Goal: Navigation & Orientation: Find specific page/section

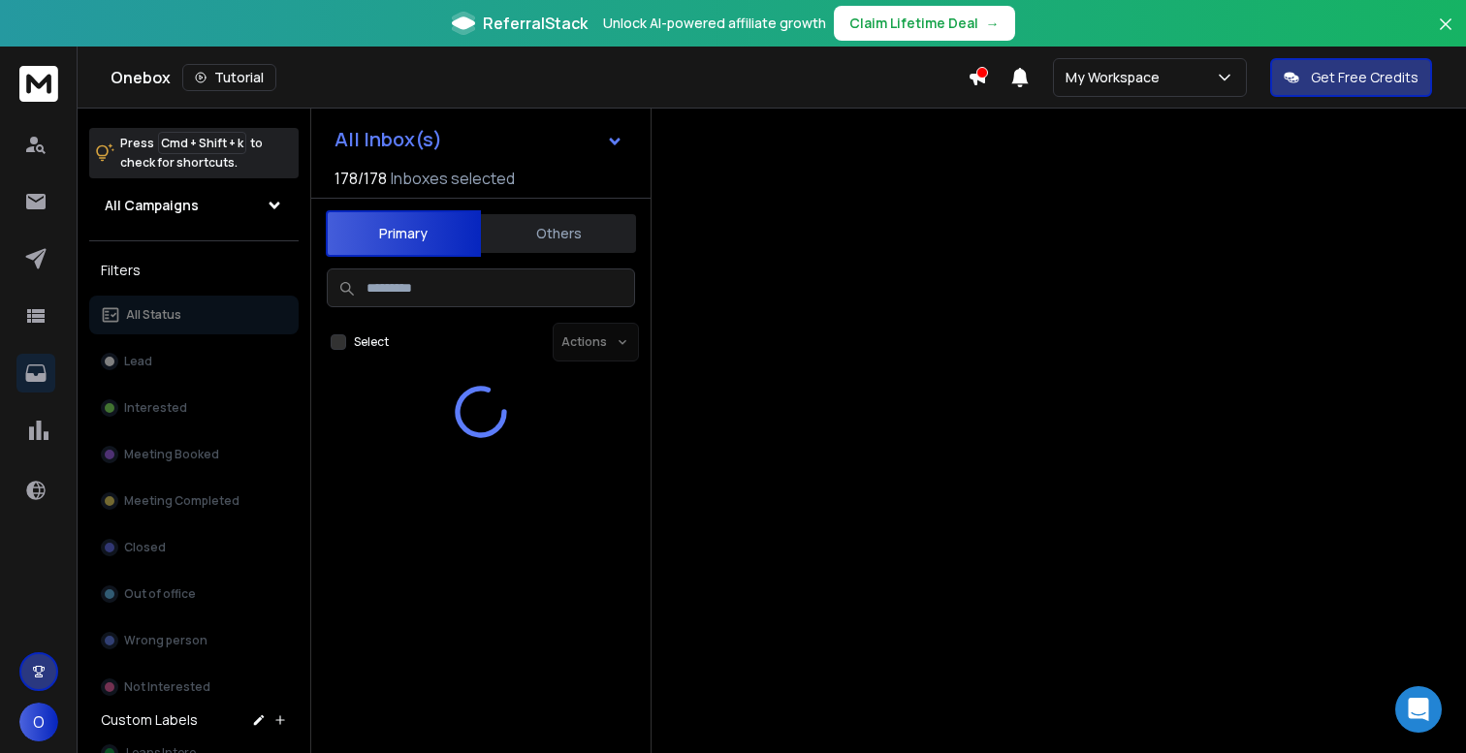
drag, startPoint x: 0, startPoint y: 0, endPoint x: 474, endPoint y: 261, distance: 541.2
click at [378, 227] on button "Primary" at bounding box center [403, 233] width 155 height 47
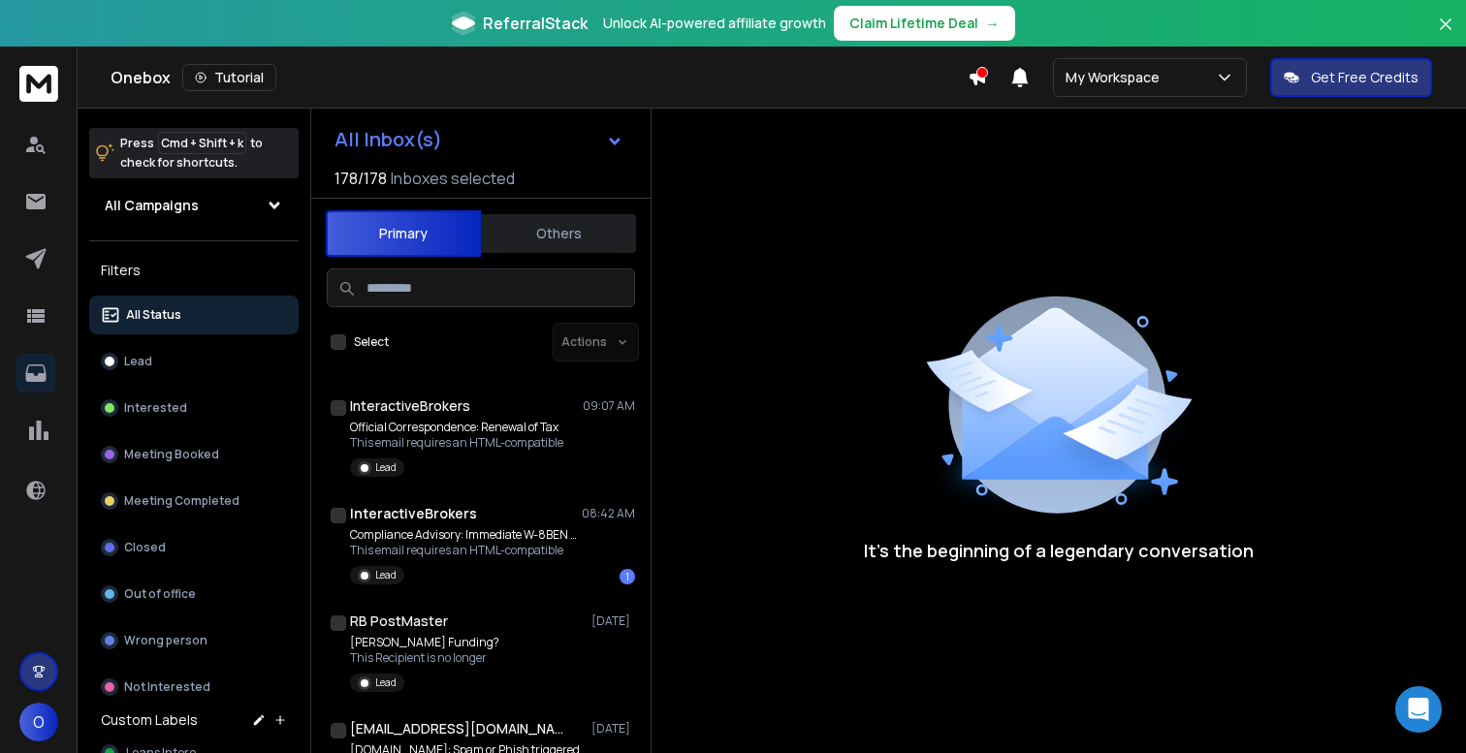
click at [519, 260] on div "Primary Others Select Actions InteractiveBrokers 09:07 AM Official Corresponden…" at bounding box center [480, 576] width 339 height 724
click at [455, 240] on button "Primary" at bounding box center [403, 233] width 155 height 47
click at [452, 240] on button "Primary" at bounding box center [403, 233] width 155 height 47
drag, startPoint x: 495, startPoint y: 232, endPoint x: 456, endPoint y: 230, distance: 38.8
click at [498, 231] on button "Others" at bounding box center [558, 233] width 155 height 43
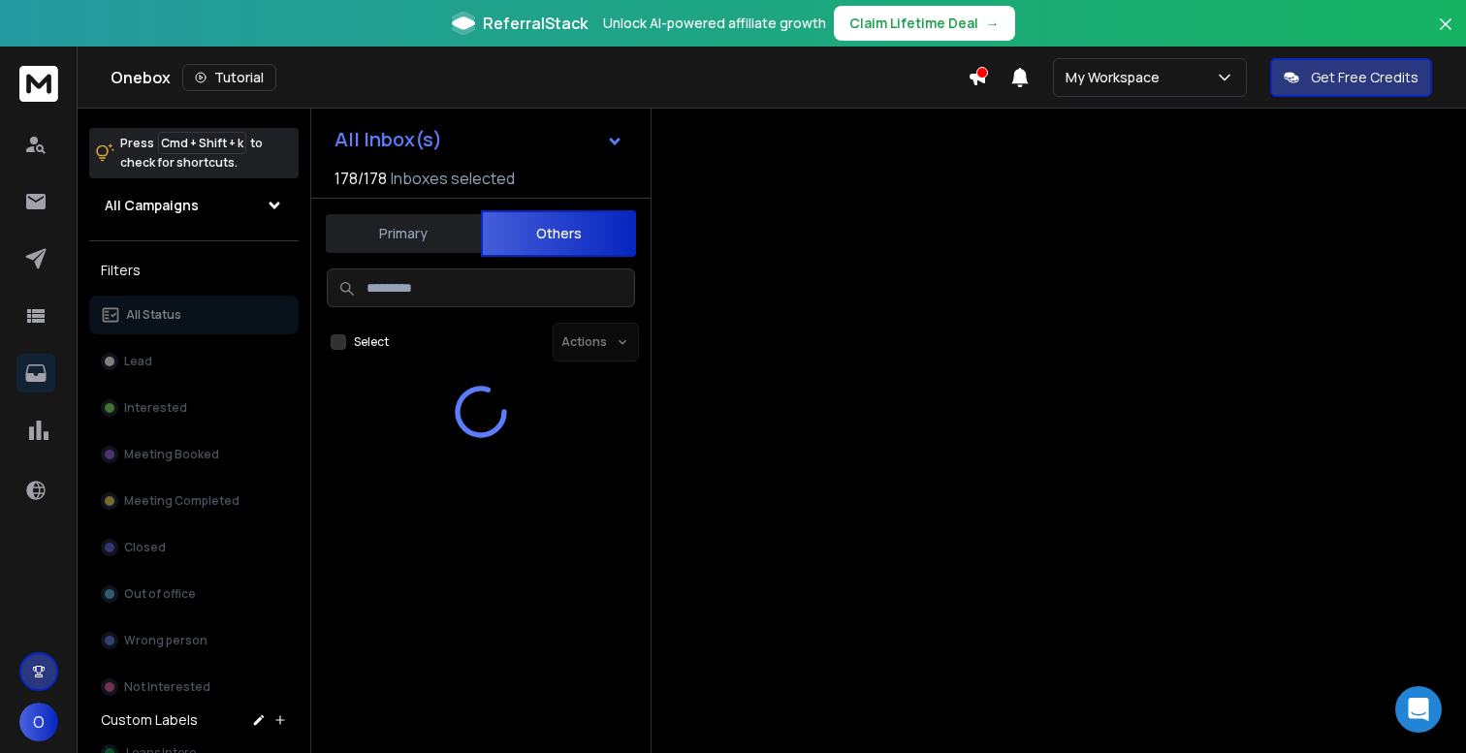
drag, startPoint x: 456, startPoint y: 230, endPoint x: 409, endPoint y: 230, distance: 46.5
click at [408, 230] on button "Primary" at bounding box center [403, 233] width 155 height 43
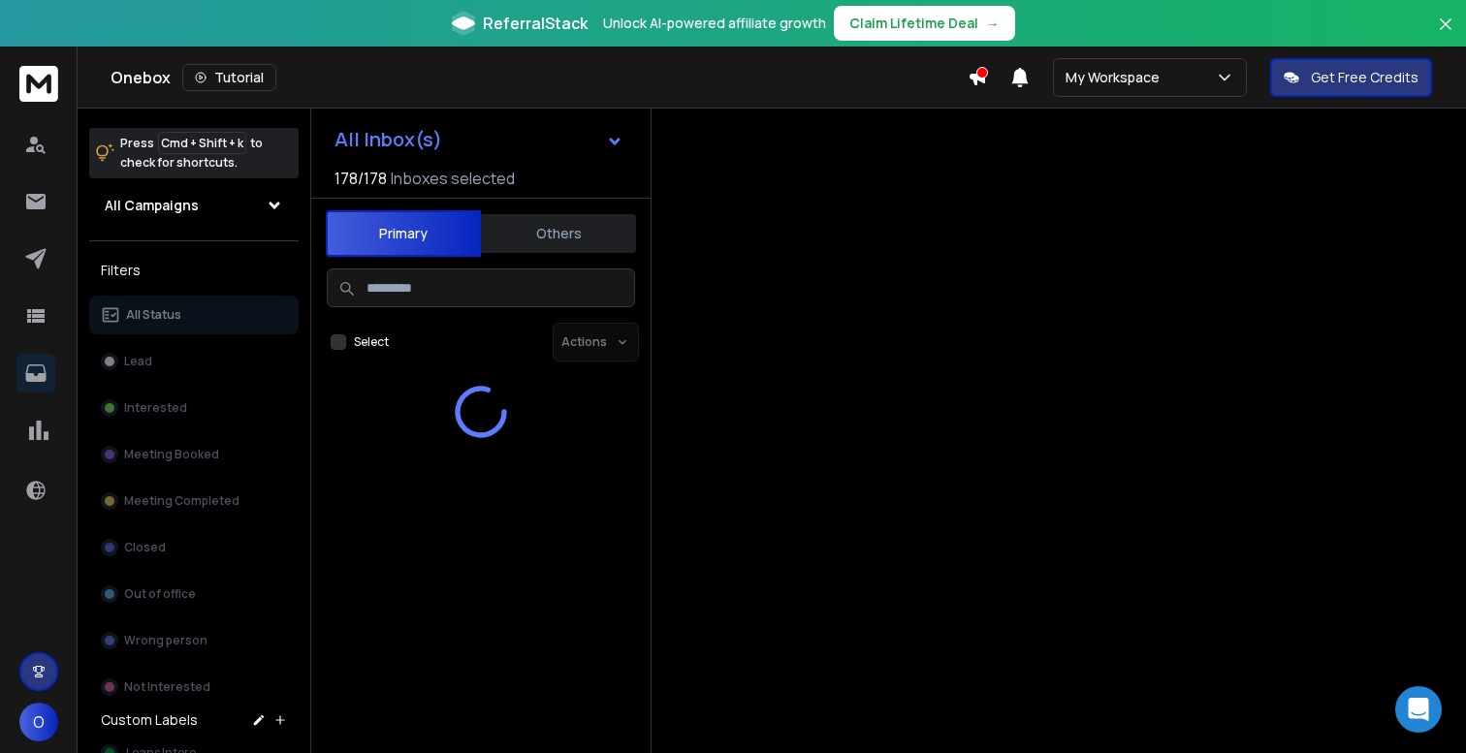
drag, startPoint x: 412, startPoint y: 232, endPoint x: 480, endPoint y: 245, distance: 69.2
click at [424, 235] on button "Primary" at bounding box center [403, 233] width 155 height 47
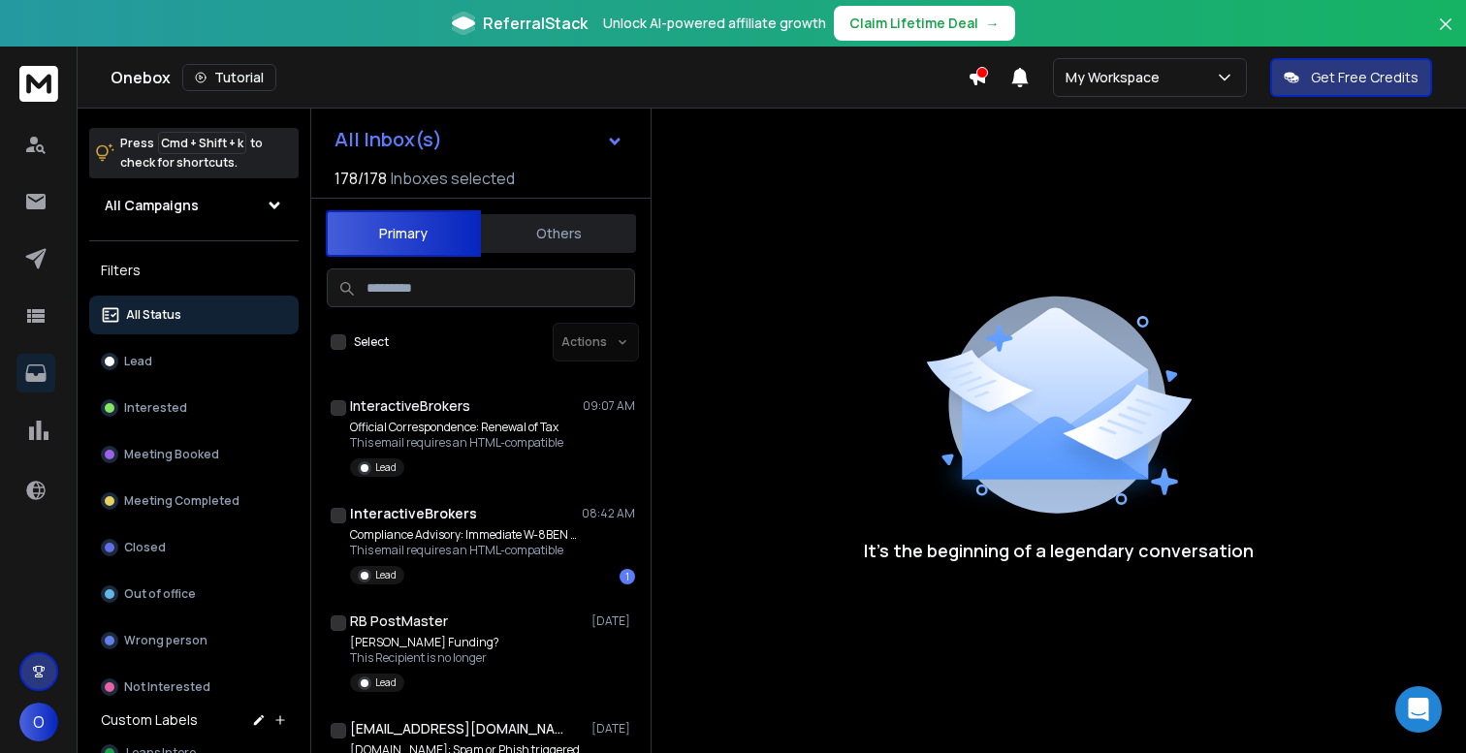
click at [516, 240] on button "Others" at bounding box center [558, 233] width 155 height 43
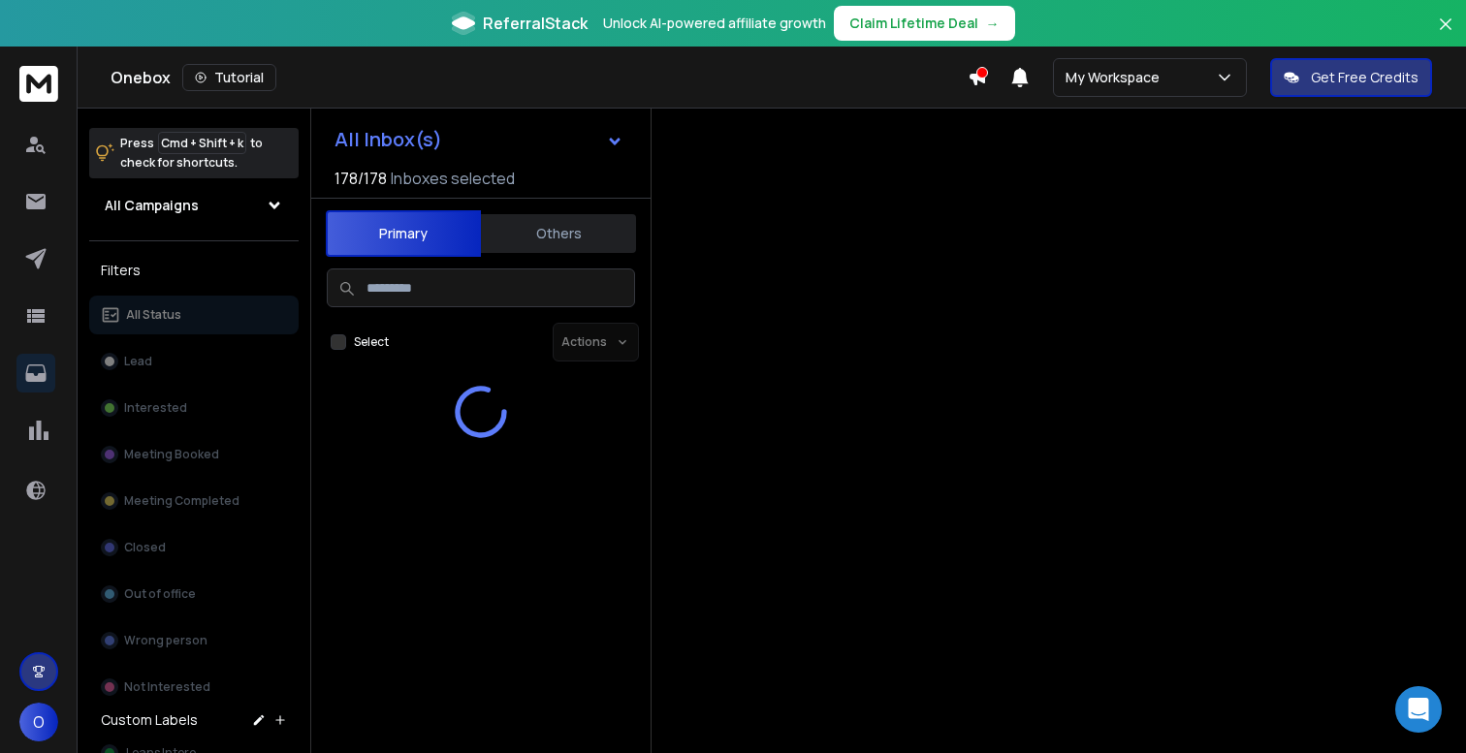
click at [400, 239] on button "Primary" at bounding box center [403, 233] width 155 height 47
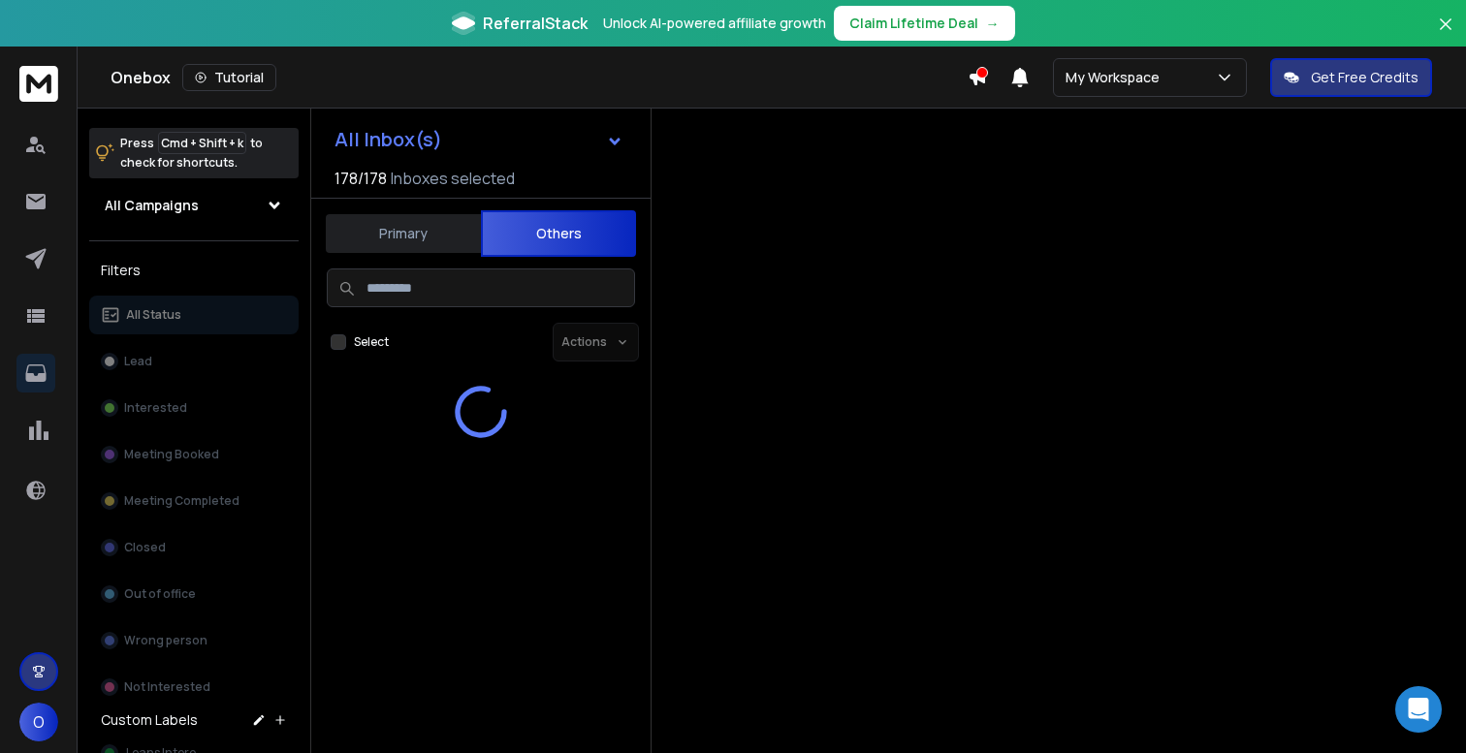
click at [565, 247] on button "Others" at bounding box center [558, 233] width 155 height 47
click at [450, 236] on button "Primary" at bounding box center [403, 233] width 155 height 43
click at [545, 253] on button "Others" at bounding box center [558, 233] width 155 height 47
click at [416, 257] on div "Primary Others Select Actions" at bounding box center [480, 429] width 339 height 431
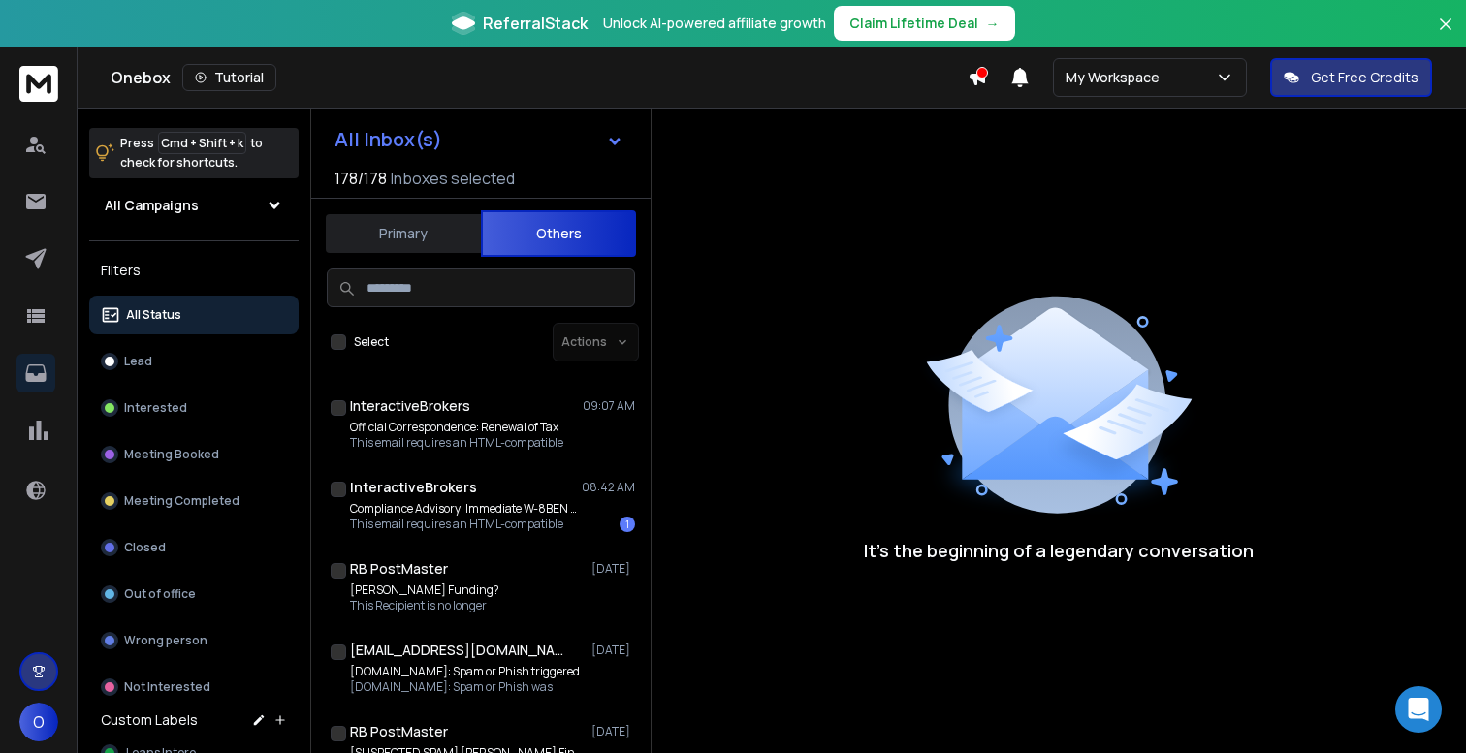
click at [406, 239] on button "Primary" at bounding box center [403, 233] width 155 height 43
